Goal: Task Accomplishment & Management: Use online tool/utility

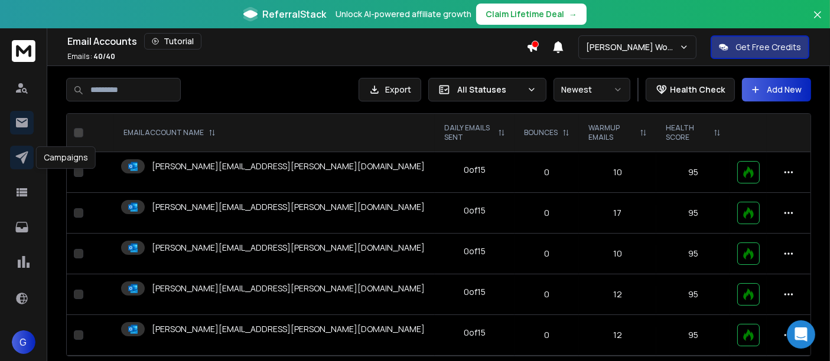
click at [22, 151] on icon at bounding box center [22, 158] width 14 height 14
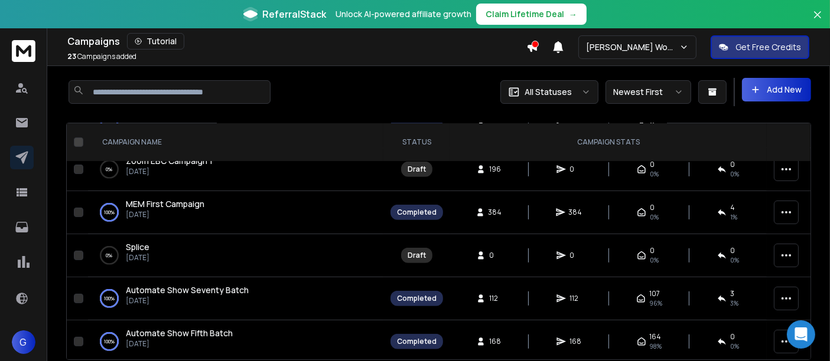
scroll to position [505, 0]
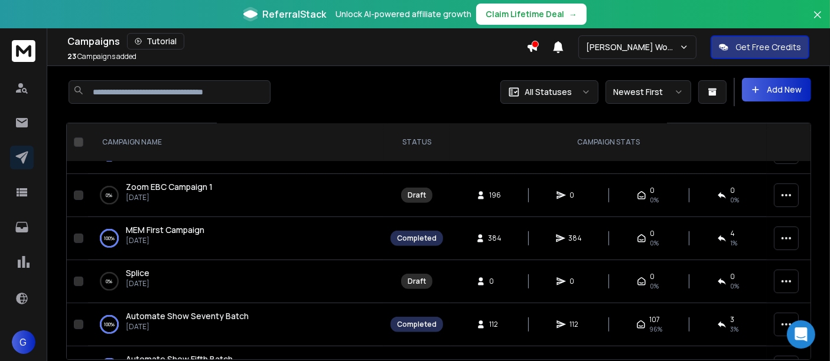
click at [156, 224] on span "MEM First Campaign" at bounding box center [165, 229] width 79 height 11
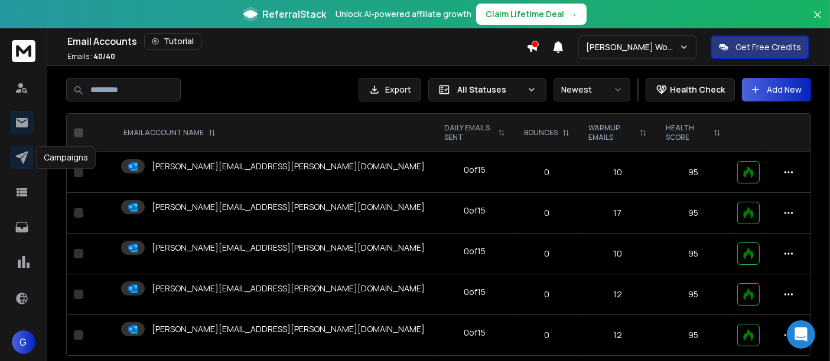
click at [25, 152] on icon at bounding box center [21, 158] width 12 height 12
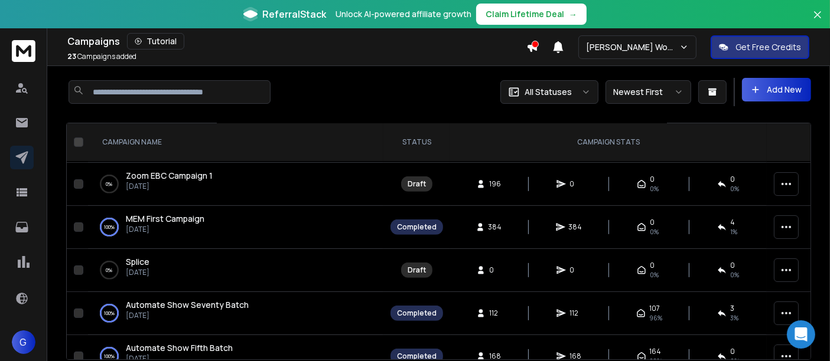
scroll to position [509, 0]
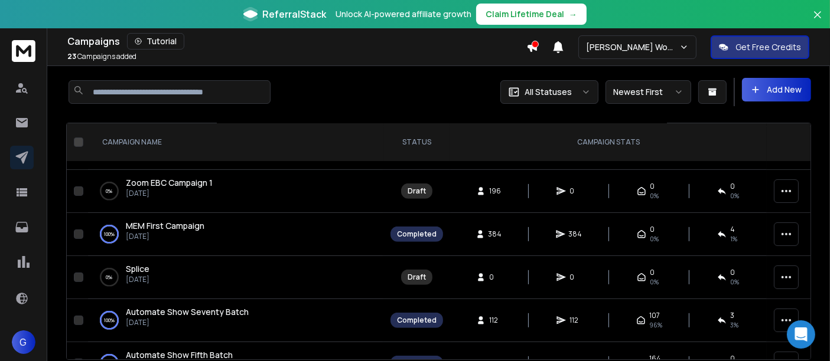
click at [156, 227] on span "MEM First Campaign" at bounding box center [165, 225] width 79 height 11
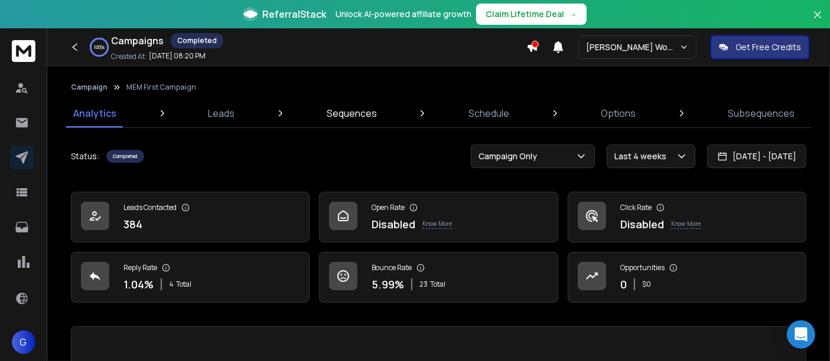
click at [367, 115] on p "Sequences" at bounding box center [352, 113] width 50 height 14
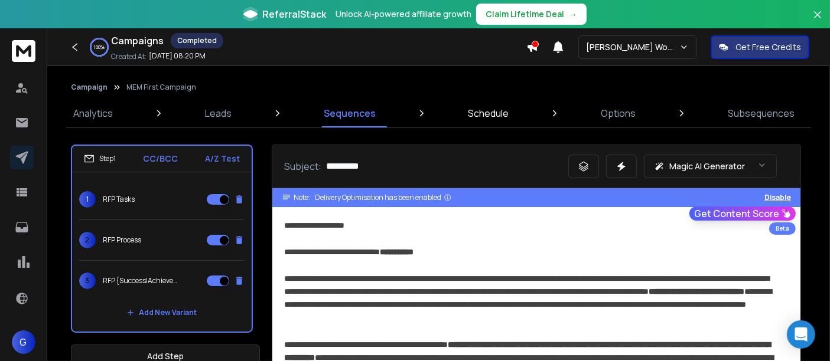
click at [491, 111] on p "Schedule" at bounding box center [488, 113] width 41 height 14
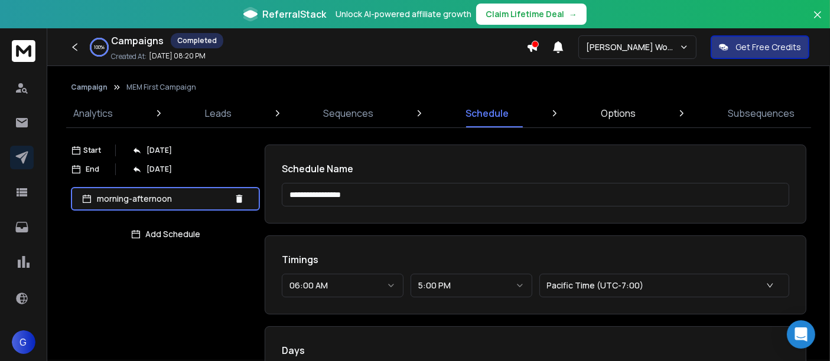
click at [618, 110] on p "Options" at bounding box center [617, 113] width 35 height 14
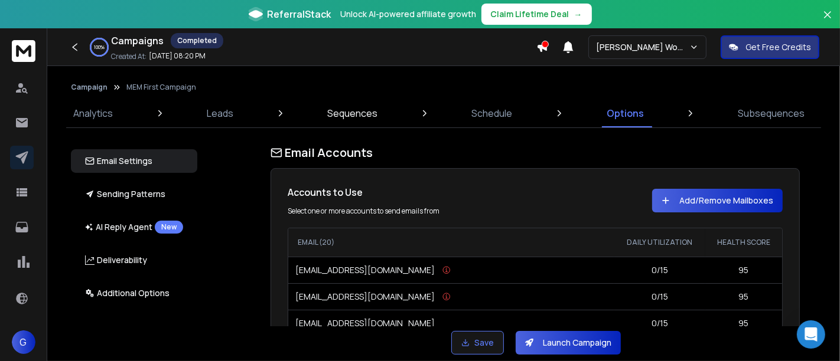
click at [344, 115] on p "Sequences" at bounding box center [352, 113] width 50 height 14
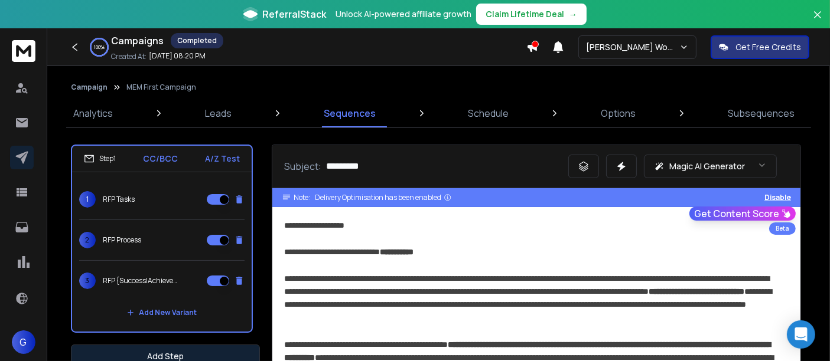
click at [164, 357] on button "Add Step" at bounding box center [165, 357] width 189 height 24
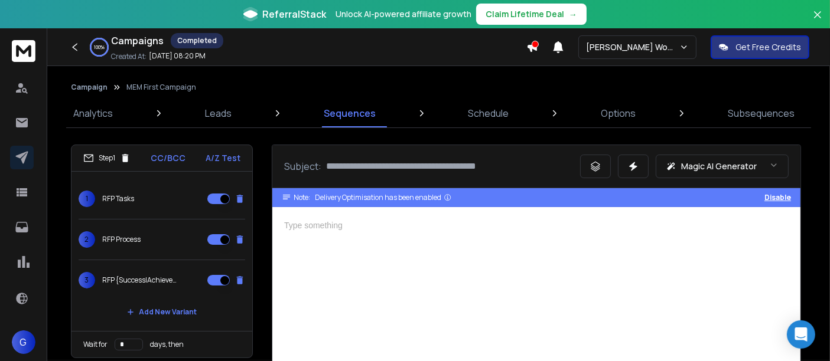
click at [365, 225] on div at bounding box center [536, 225] width 504 height 13
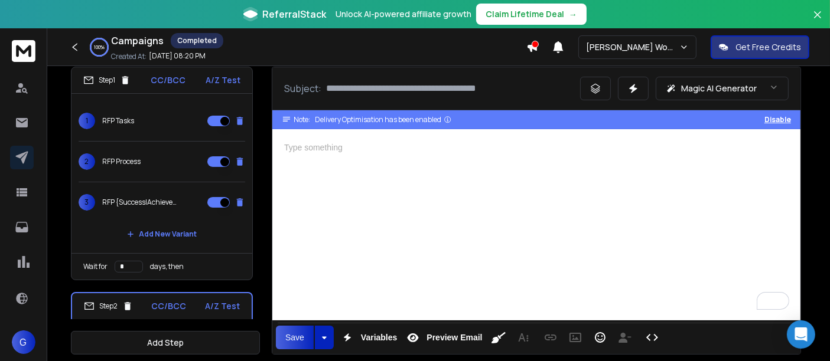
scroll to position [79, 0]
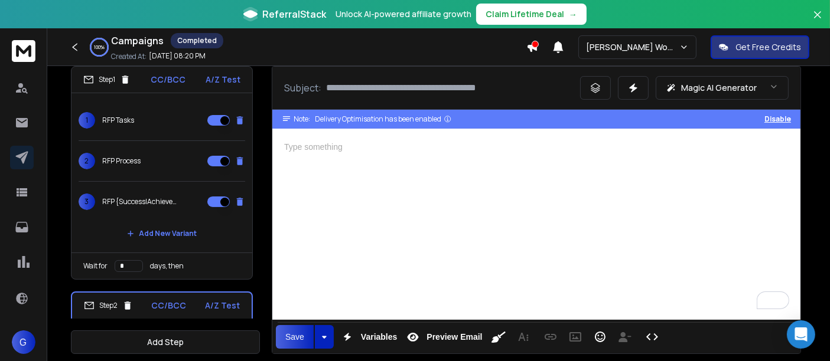
drag, startPoint x: 525, startPoint y: 90, endPoint x: 462, endPoint y: 85, distance: 62.8
click at [462, 85] on input at bounding box center [447, 88] width 242 height 14
drag, startPoint x: 531, startPoint y: 88, endPoint x: 334, endPoint y: 78, distance: 197.5
click at [334, 78] on div "Subject: Magic AI Generator" at bounding box center [536, 88] width 528 height 43
click at [112, 120] on p "RFP Tasks" at bounding box center [118, 120] width 32 height 9
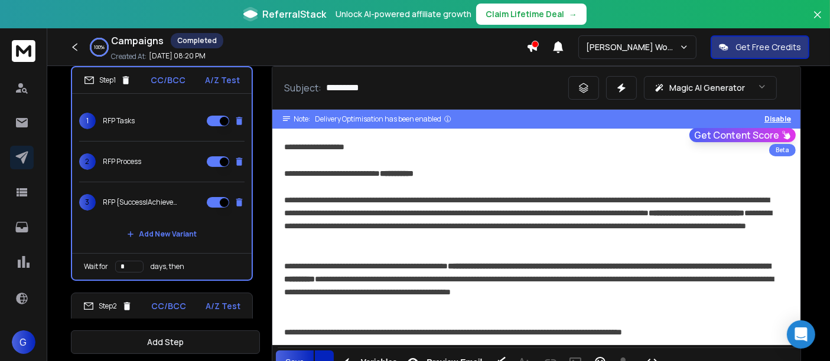
click at [113, 161] on p "RFP Process" at bounding box center [122, 161] width 38 height 9
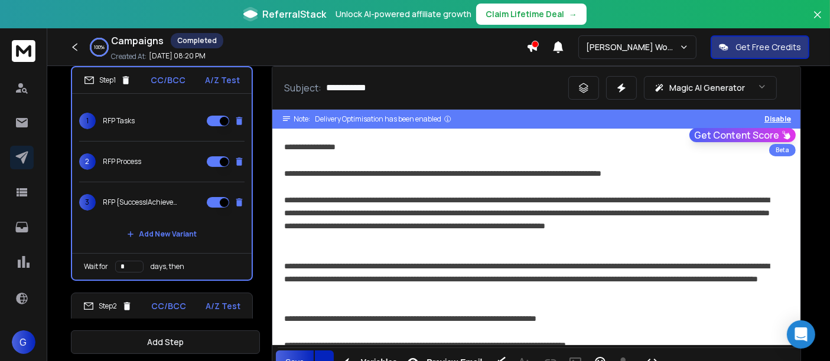
click at [122, 199] on p "RFP {Success|Achievement|Wins}" at bounding box center [141, 202] width 76 height 9
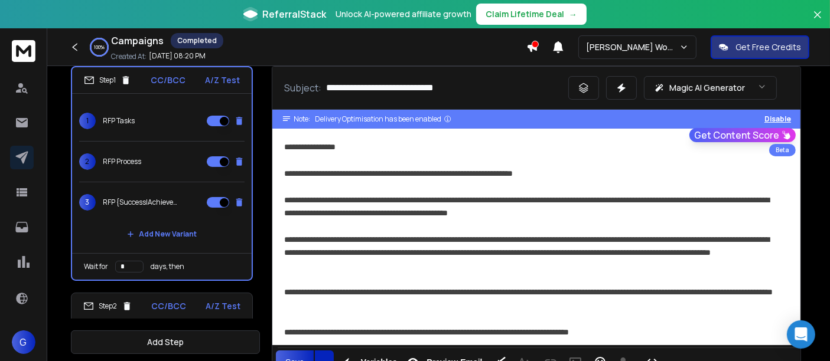
click at [117, 117] on p "RFP Tasks" at bounding box center [119, 120] width 32 height 9
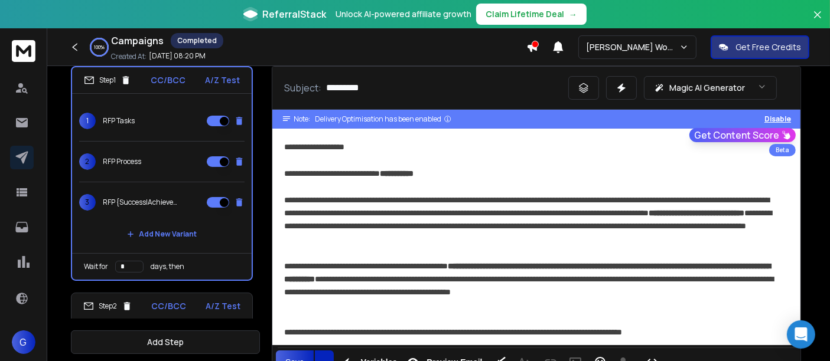
click at [121, 159] on p "RFP Process" at bounding box center [122, 161] width 38 height 9
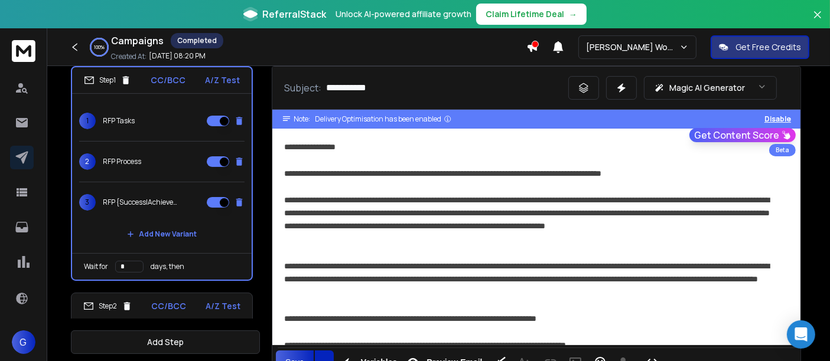
click at [118, 200] on p "RFP {Success|Achievement|Wins}" at bounding box center [141, 202] width 76 height 9
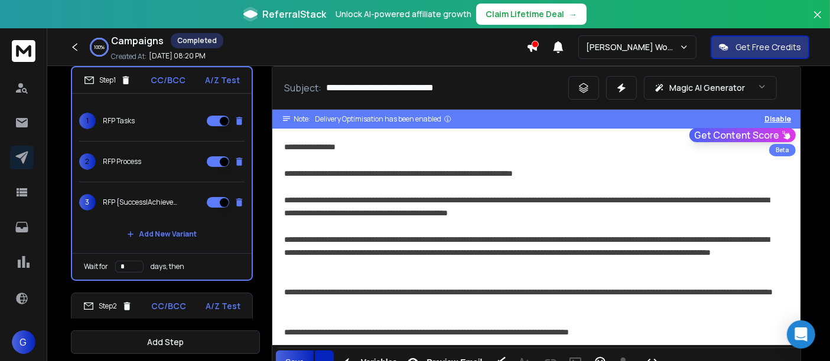
click at [116, 122] on p "RFP Tasks" at bounding box center [119, 120] width 32 height 9
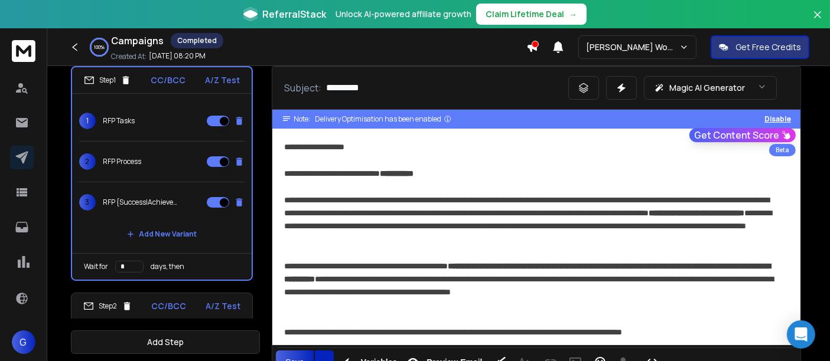
click at [120, 159] on p "RFP Process" at bounding box center [122, 161] width 38 height 9
type input "**********"
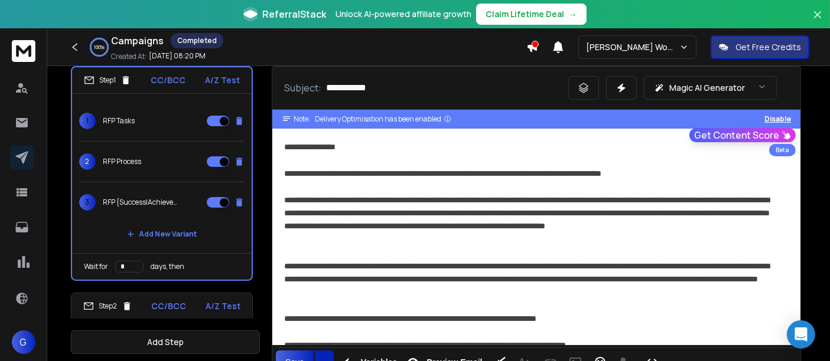
click at [110, 315] on div "Step 2 CC/BCC A/Z Test" at bounding box center [161, 306] width 181 height 27
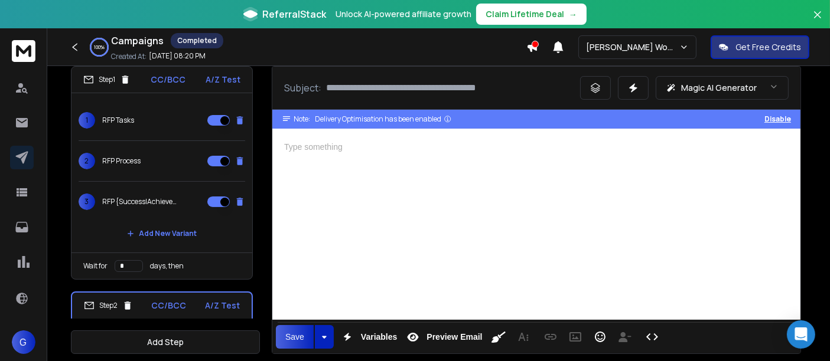
click at [358, 146] on div at bounding box center [536, 147] width 504 height 13
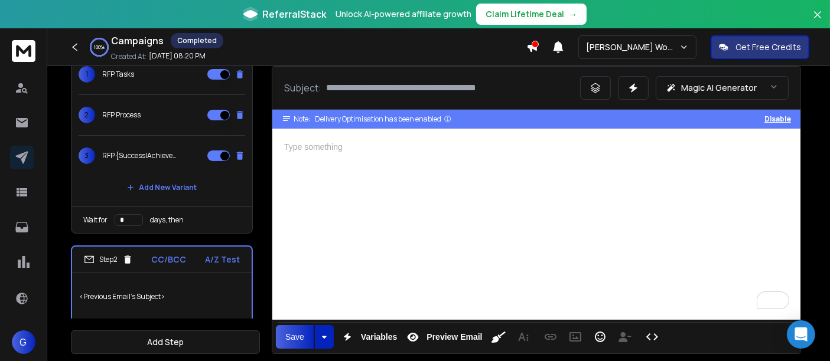
scroll to position [70, 0]
